Goal: Communication & Community: Answer question/provide support

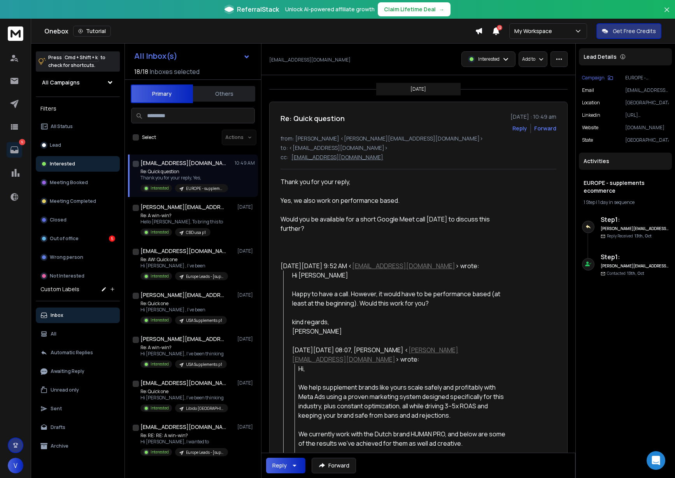
scroll to position [23, 0]
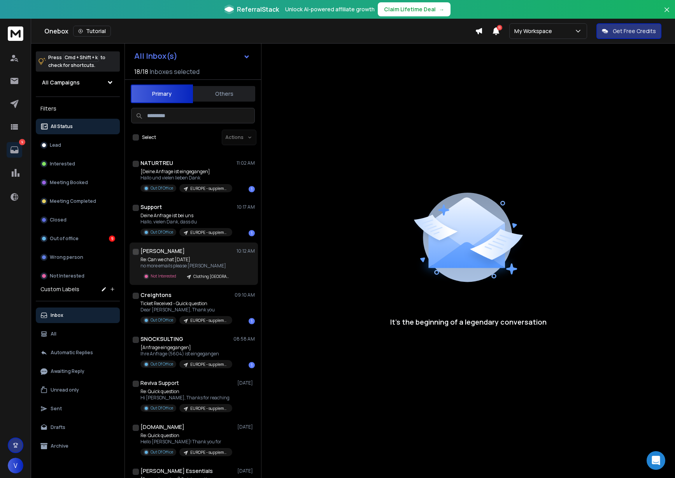
click at [187, 266] on p "no more emails please Chris" at bounding box center [186, 266] width 93 height 6
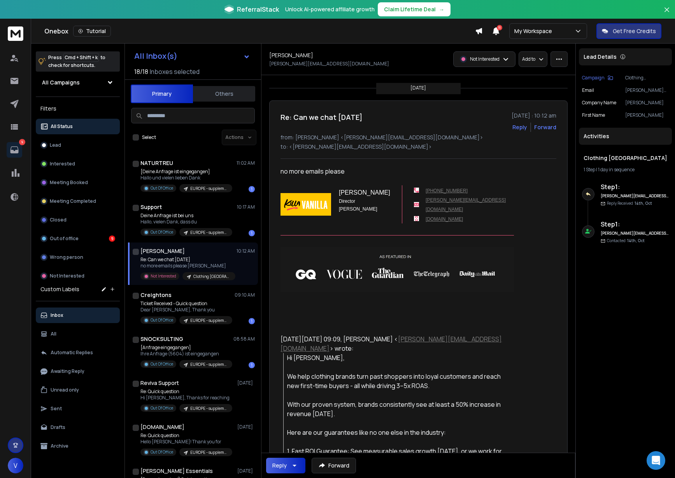
scroll to position [2, 0]
click at [67, 163] on p "Interested" at bounding box center [62, 164] width 25 height 6
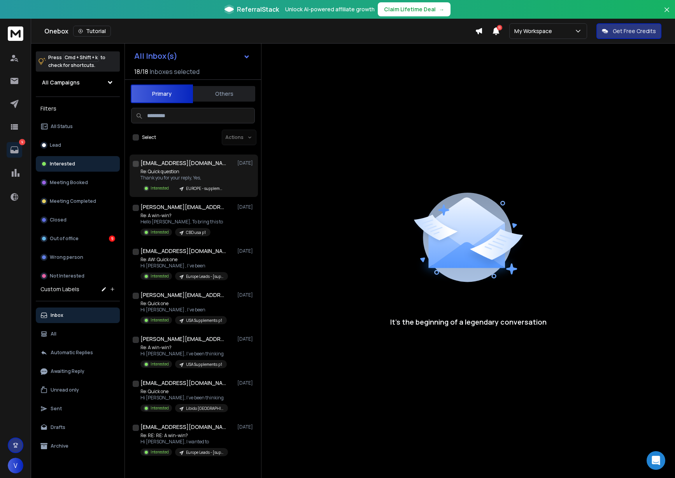
click at [194, 168] on p "Re: Quick question" at bounding box center [184, 171] width 88 height 6
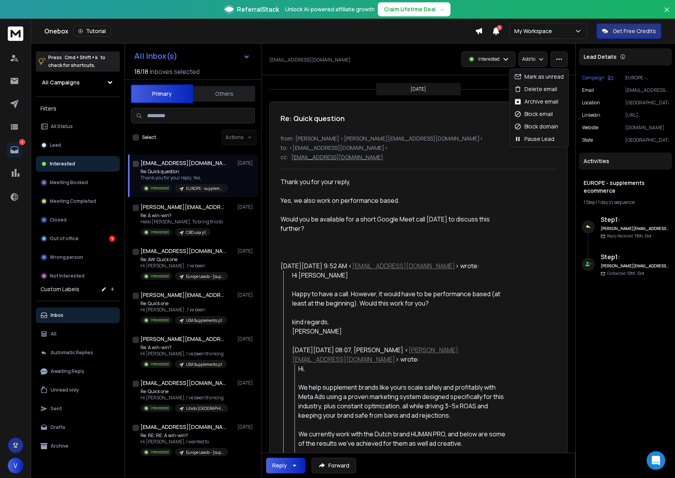
click at [561, 59] on icon "button" at bounding box center [559, 58] width 6 height 1
click at [560, 59] on icon "button" at bounding box center [559, 58] width 6 height 1
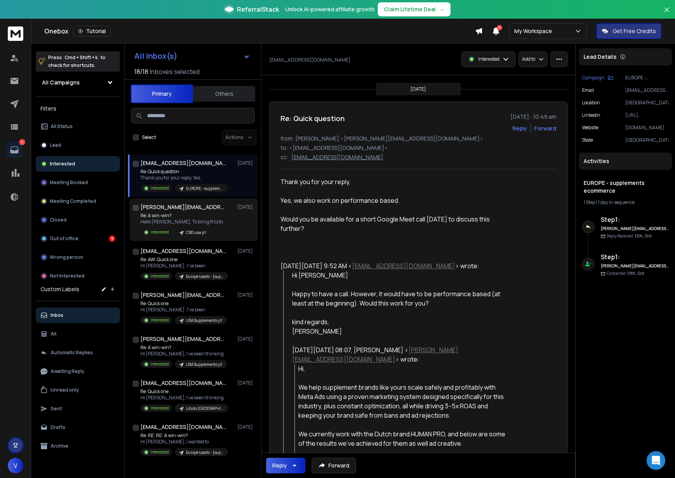
click at [172, 223] on p "Hello [PERSON_NAME], To bring this to" at bounding box center [181, 222] width 82 height 6
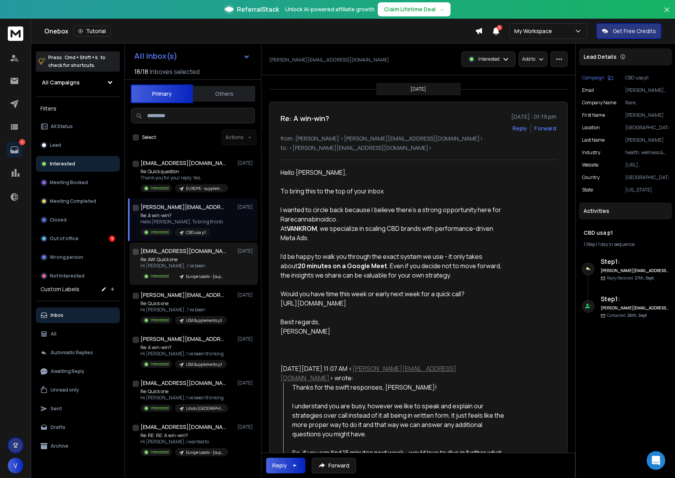
click at [166, 264] on p "Hi [PERSON_NAME] , I’ve been" at bounding box center [184, 266] width 88 height 6
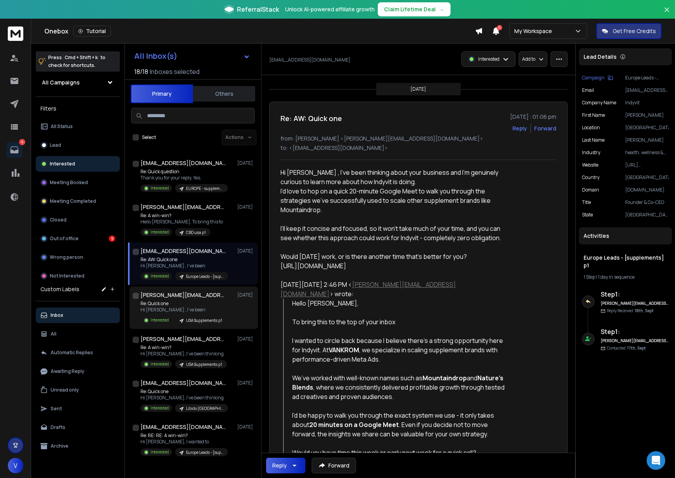
click at [172, 303] on p "Re: Quick one" at bounding box center [183, 303] width 86 height 6
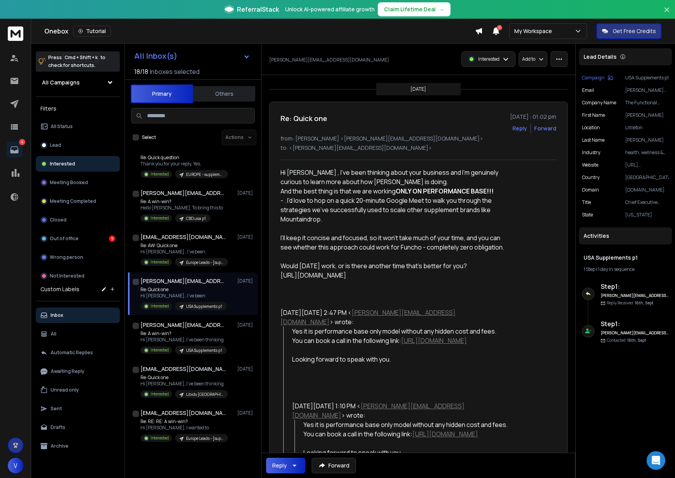
scroll to position [37, 0]
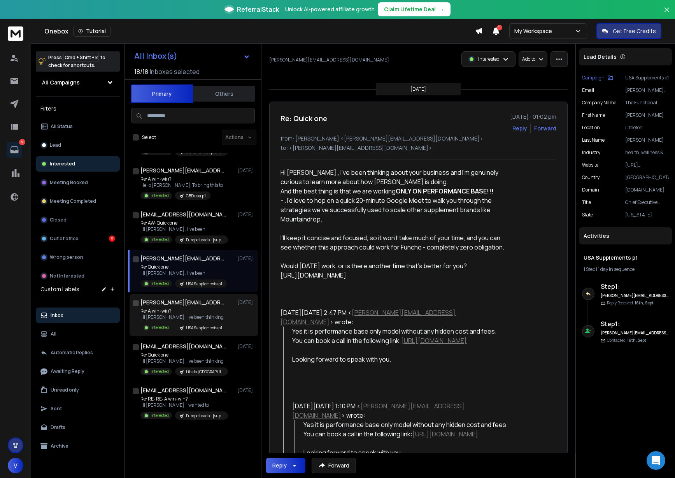
click at [180, 315] on p "Hi [PERSON_NAME], I’ve been thinking" at bounding box center [183, 317] width 86 height 6
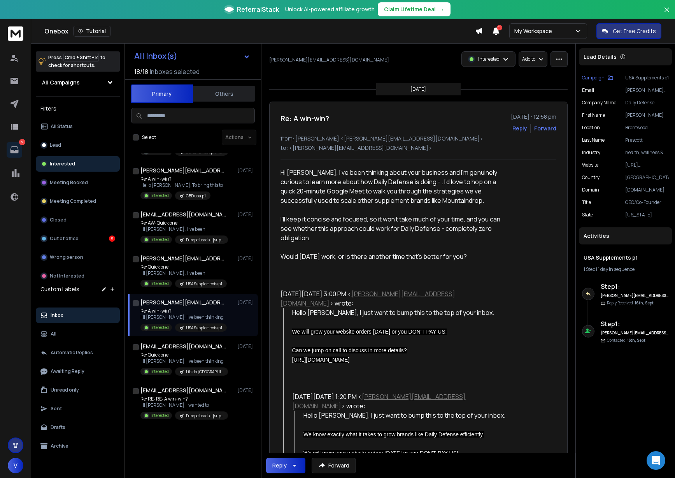
click at [650, 92] on p "[PERSON_NAME][EMAIL_ADDRESS][DOMAIN_NAME]" at bounding box center [647, 90] width 44 height 6
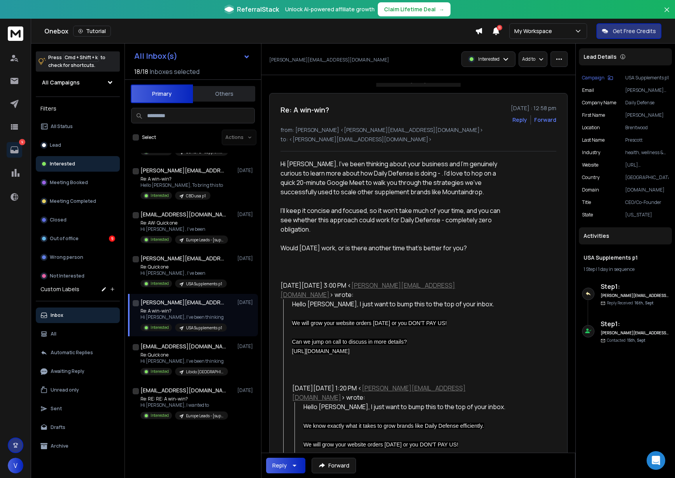
scroll to position [0, 0]
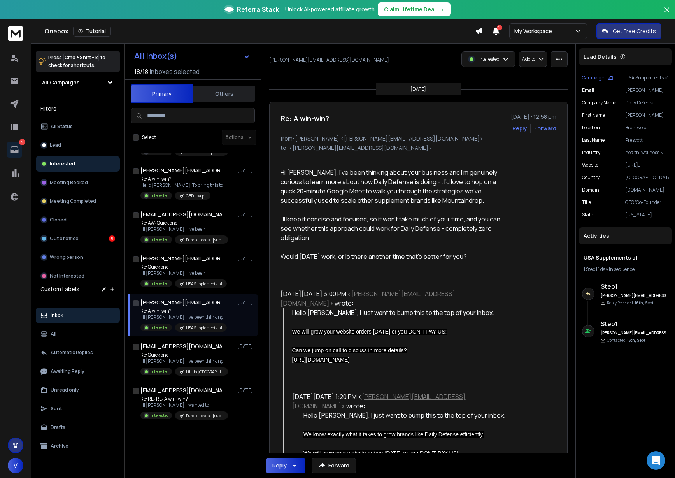
click at [635, 91] on p "[PERSON_NAME][EMAIL_ADDRESS][DOMAIN_NAME]" at bounding box center [647, 90] width 44 height 6
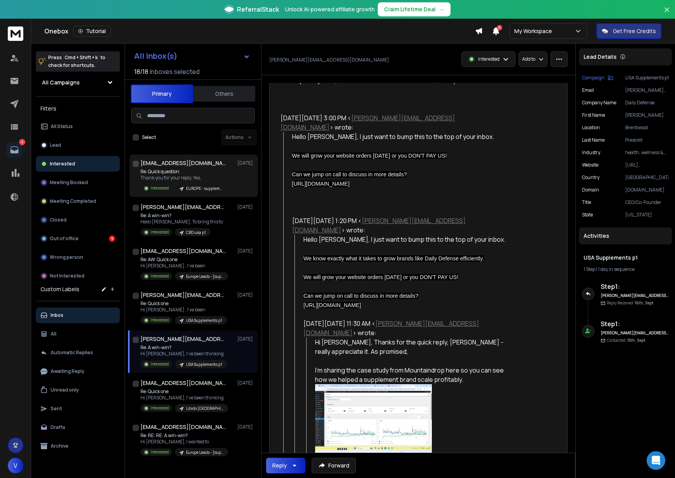
click at [189, 169] on p "Re: Quick question" at bounding box center [184, 171] width 88 height 6
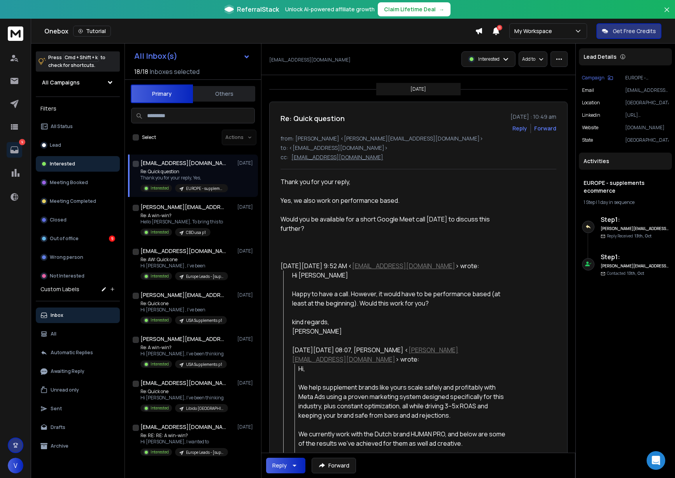
scroll to position [2, 0]
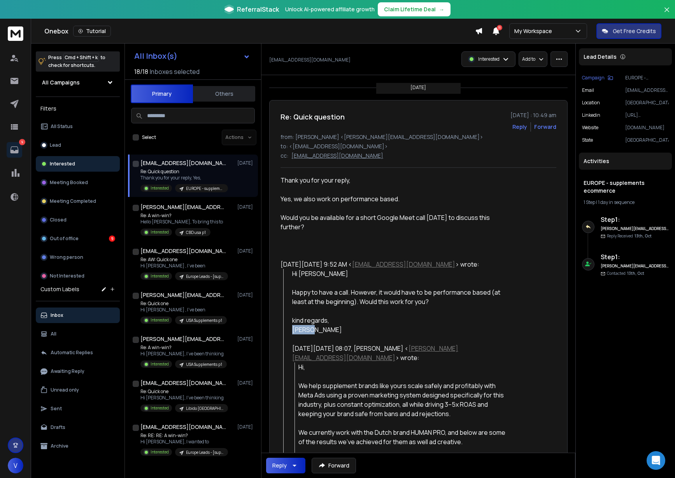
drag, startPoint x: 317, startPoint y: 332, endPoint x: 291, endPoint y: 332, distance: 26.4
copy div "[PERSON_NAME]"
click at [639, 91] on p "[EMAIL_ADDRESS][DOMAIN_NAME]" at bounding box center [647, 90] width 44 height 6
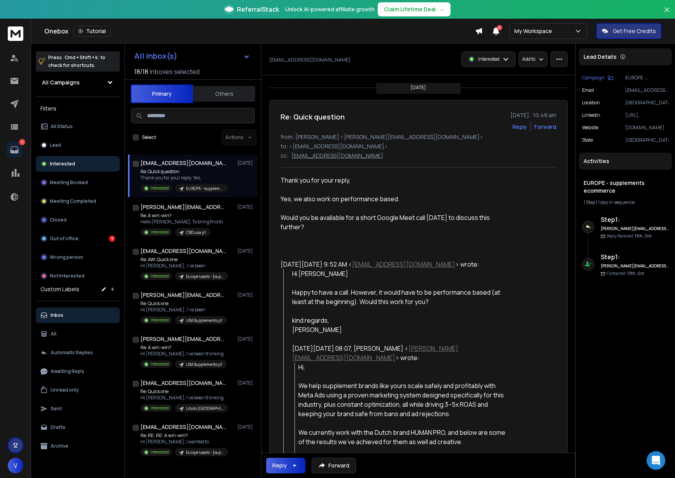
click at [576, 188] on div "Lead Details Campaign EUROPE - supplements ecommerce Email support@b-sync.life …" at bounding box center [625, 283] width 100 height 478
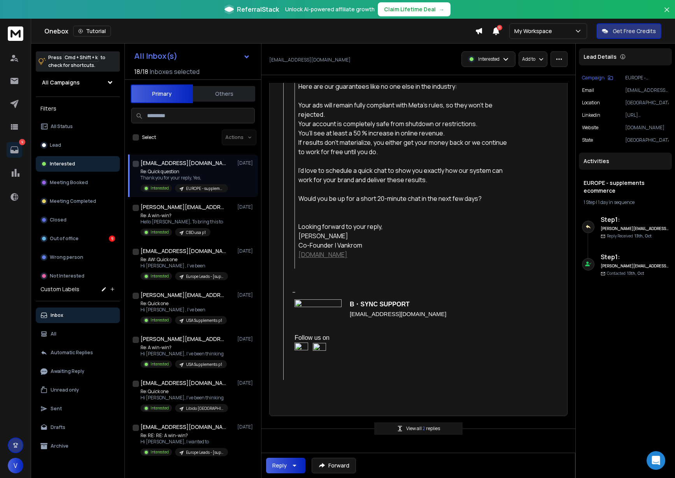
scroll to position [462, 0]
